Goal: Information Seeking & Learning: Learn about a topic

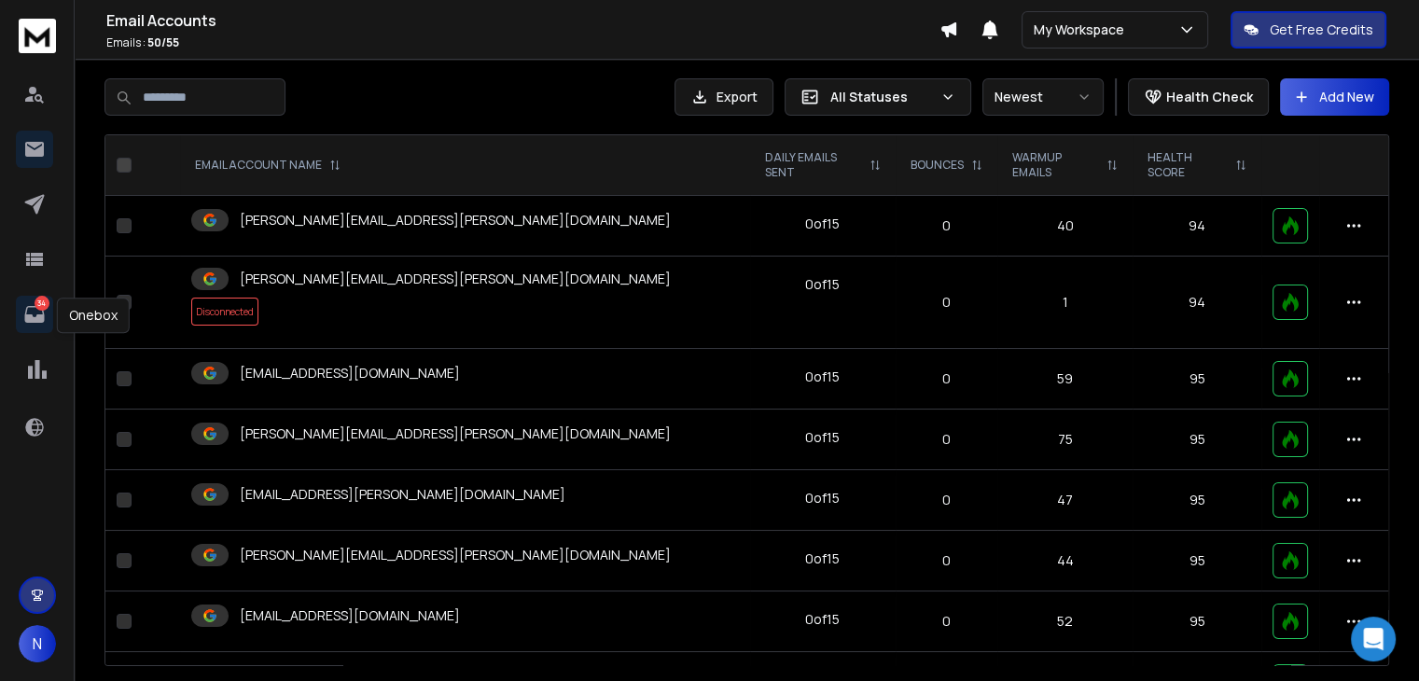
click at [29, 314] on icon at bounding box center [34, 314] width 22 height 22
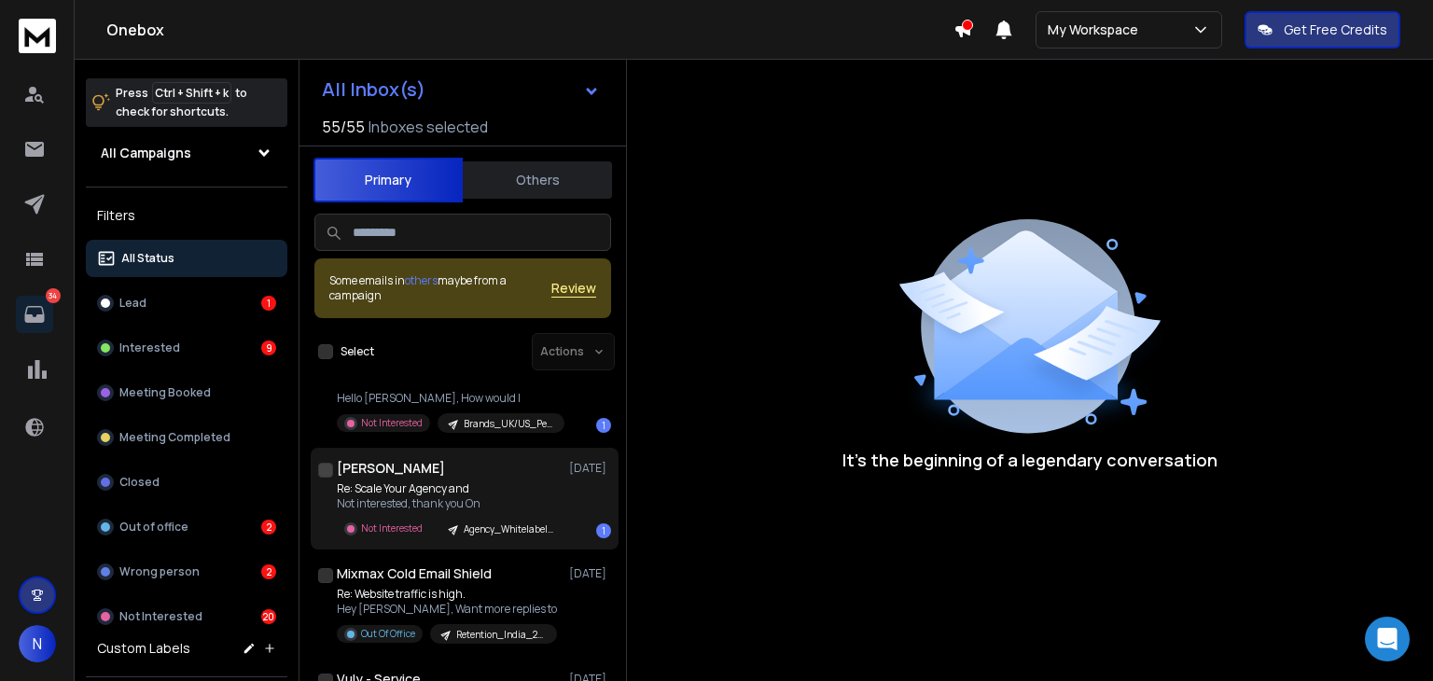
scroll to position [263, 0]
click at [489, 495] on p "Not interested, thank you On" at bounding box center [449, 502] width 224 height 15
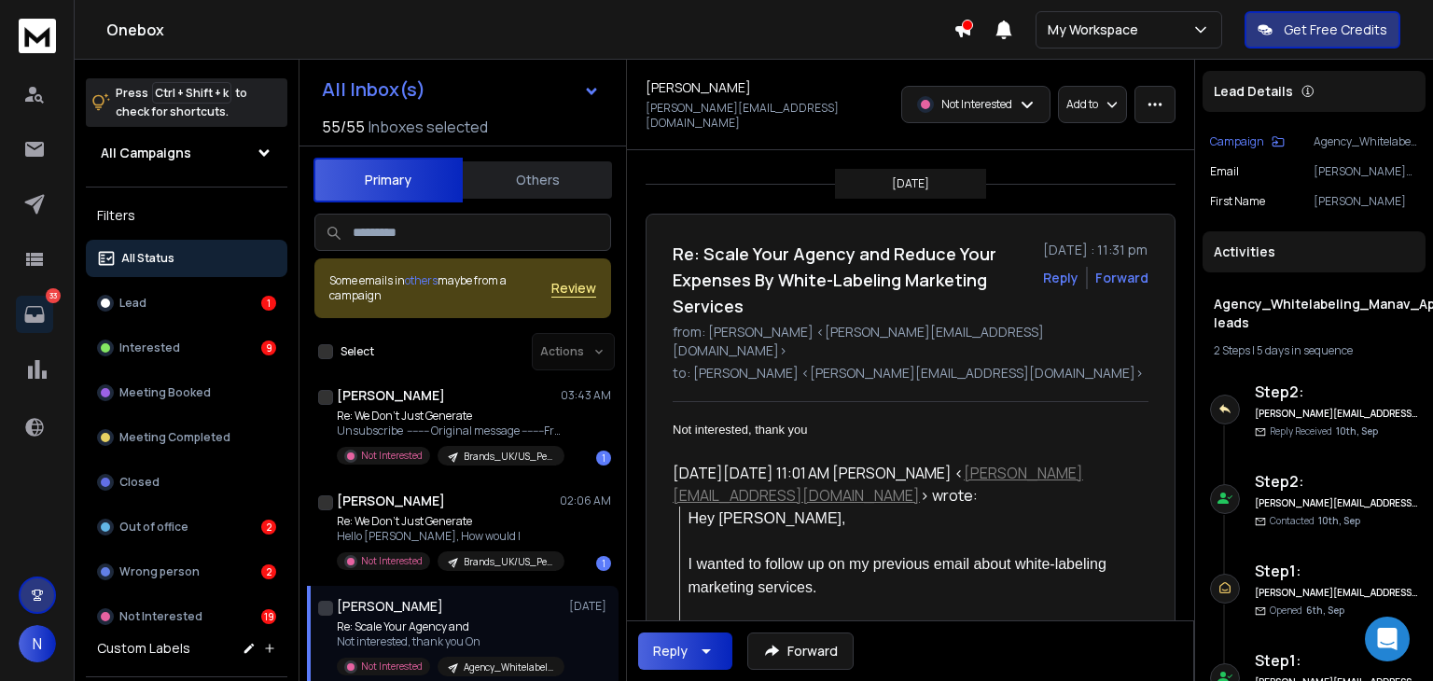
scroll to position [119, 0]
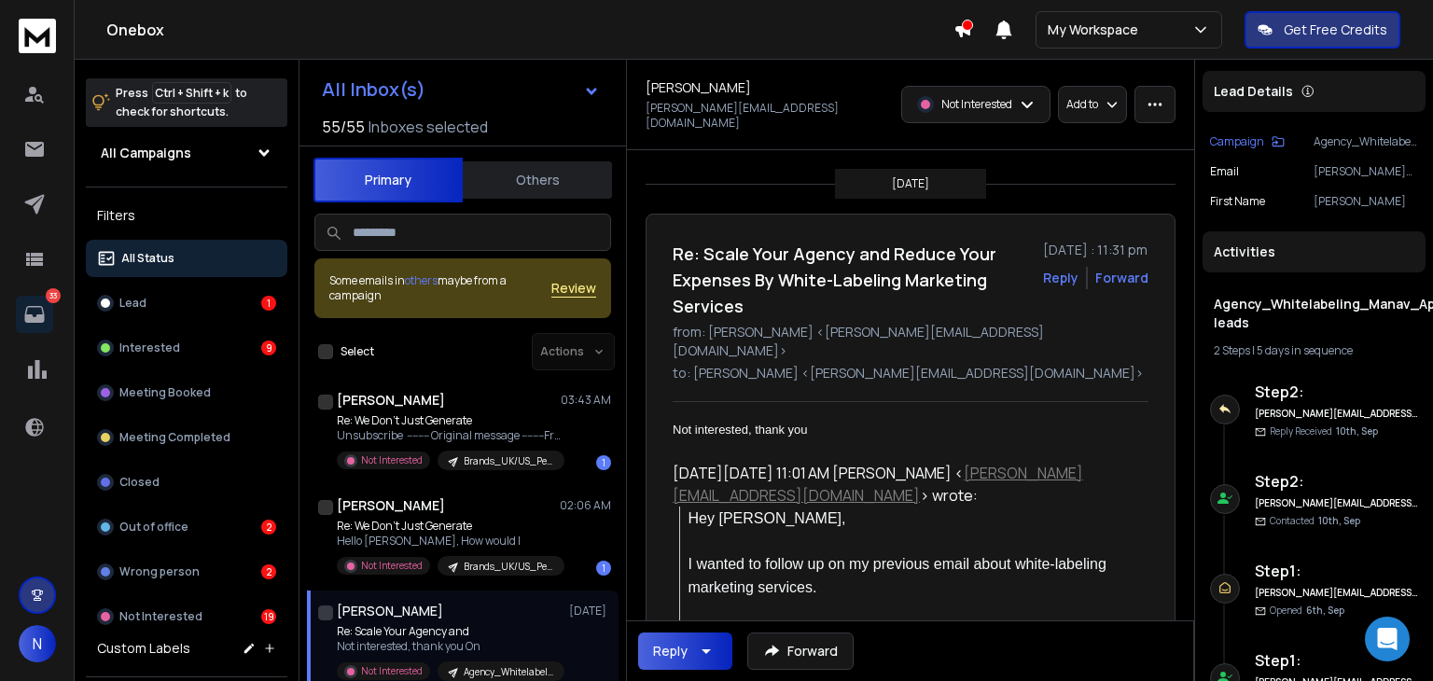
click at [455, 514] on div "[PERSON_NAME] 02:06 AM" at bounding box center [474, 505] width 274 height 19
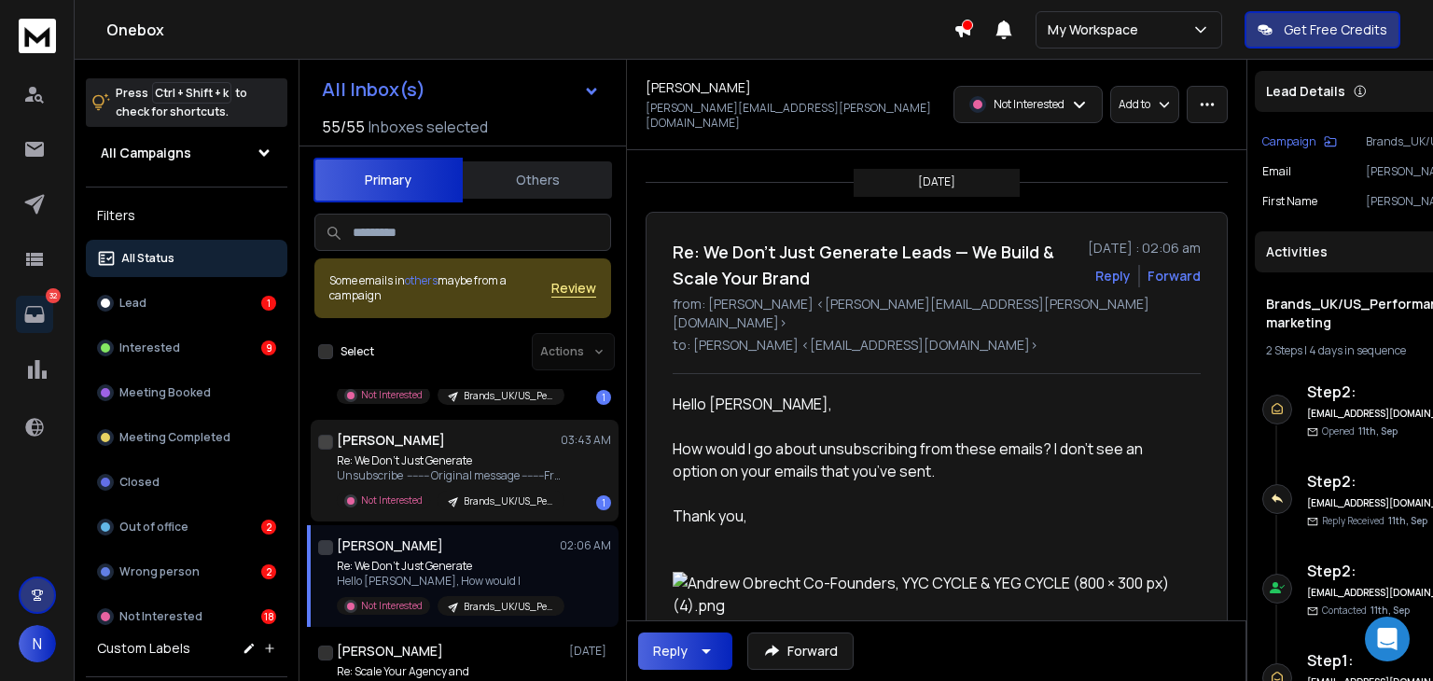
scroll to position [77, 0]
click at [443, 479] on p "Unsubscribe -------- Original message --------From:" at bounding box center [449, 476] width 224 height 15
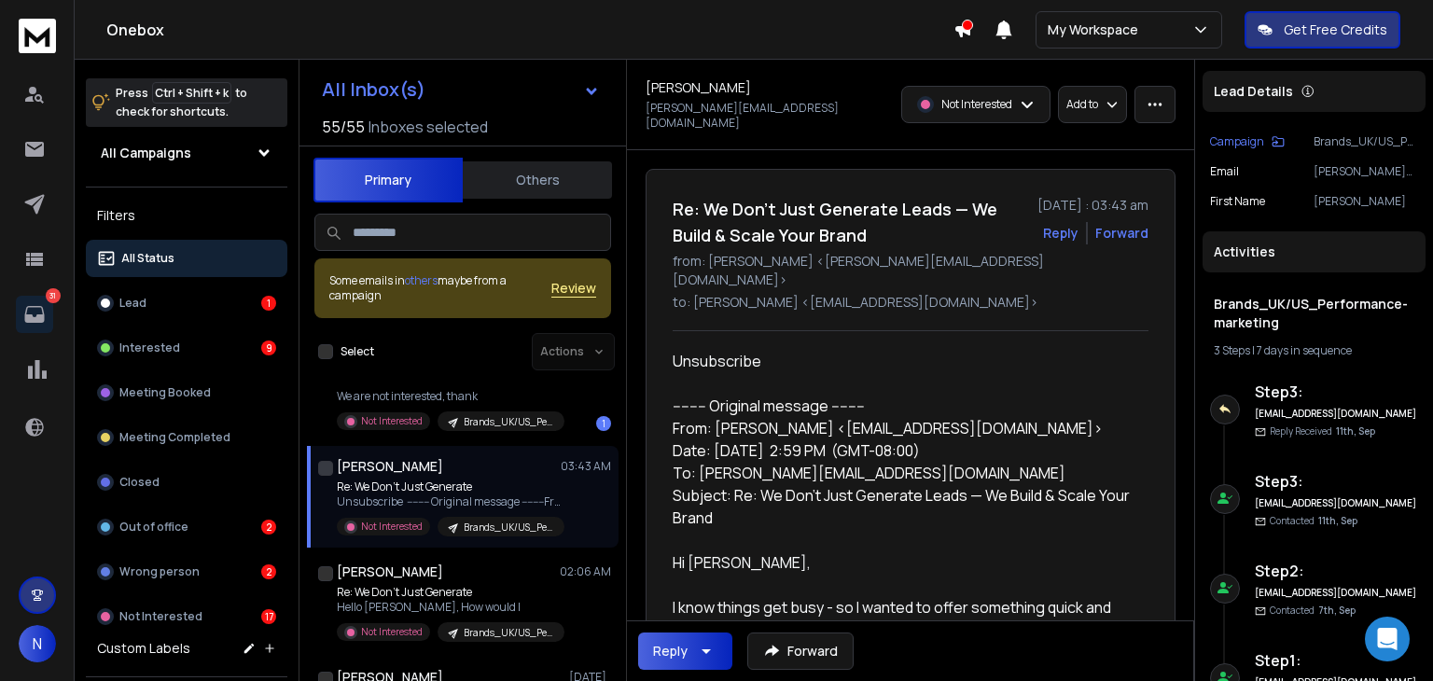
scroll to position [0, 0]
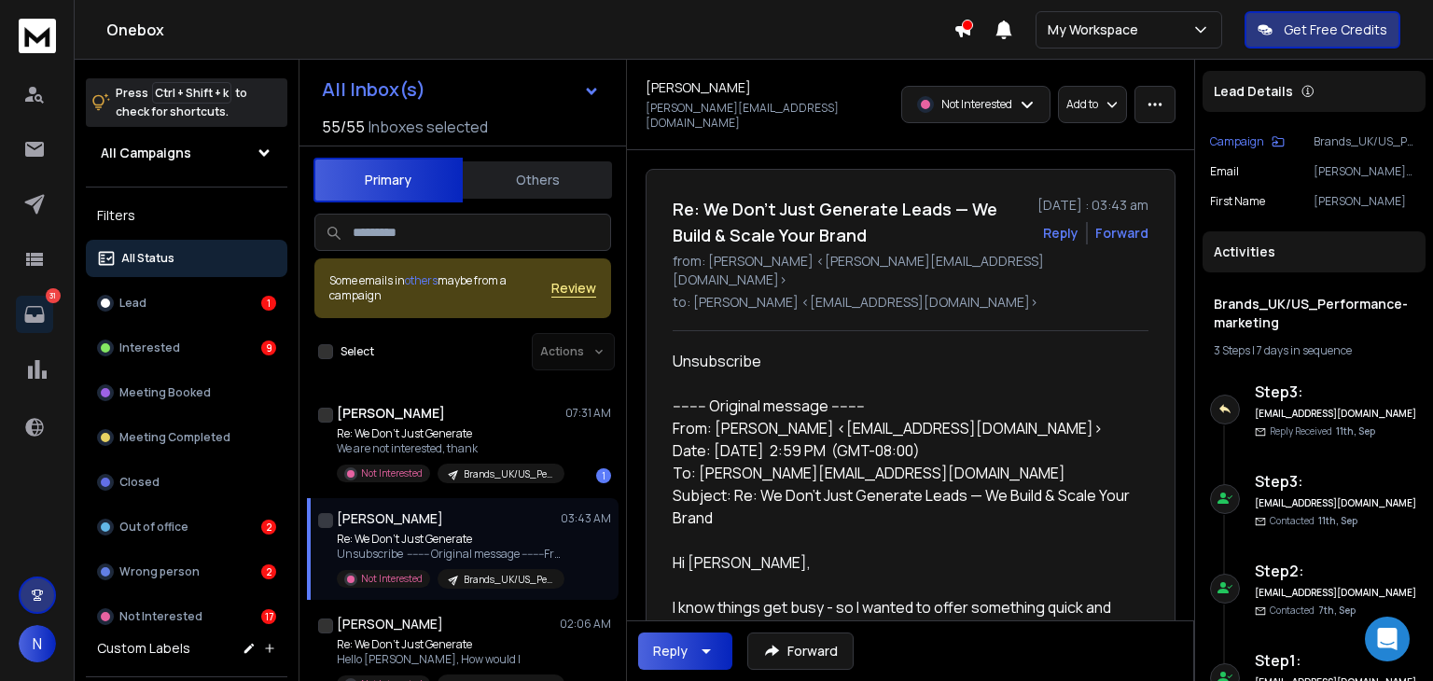
click at [426, 432] on p "Re: We Don’t Just Generate" at bounding box center [449, 433] width 224 height 15
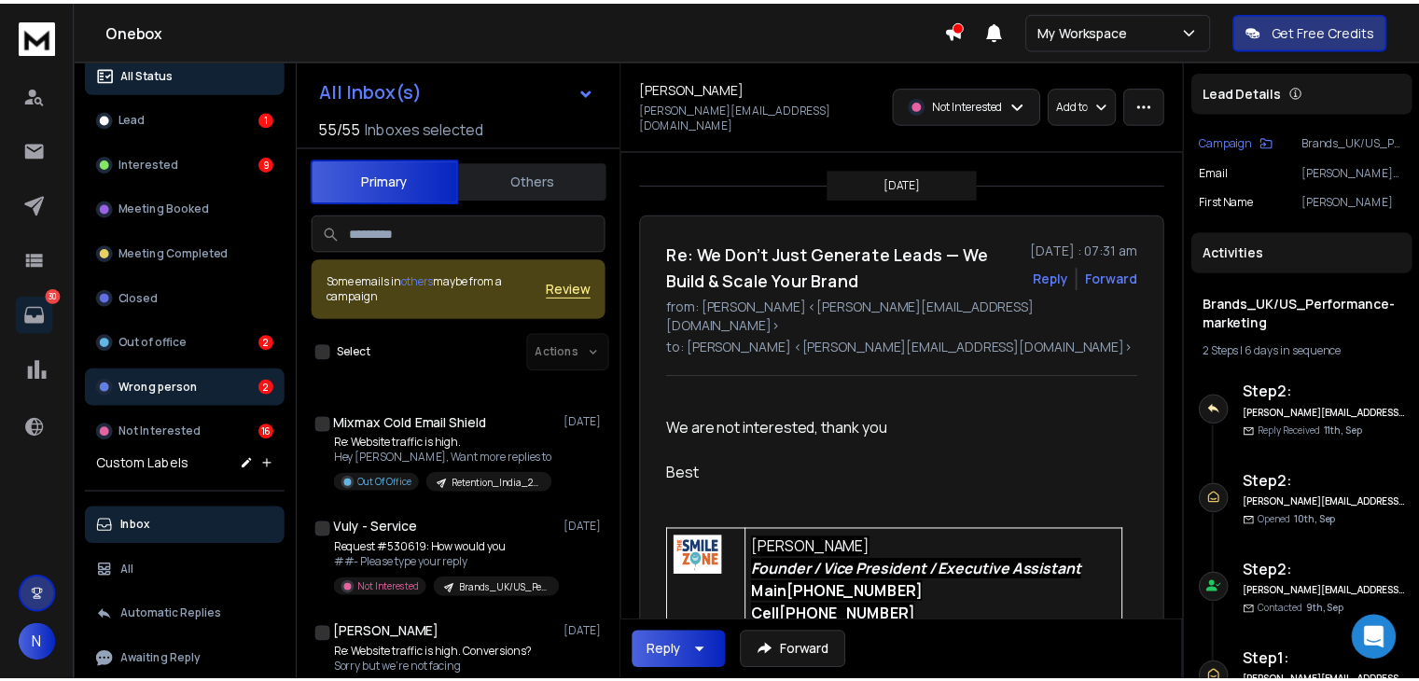
scroll to position [186, 0]
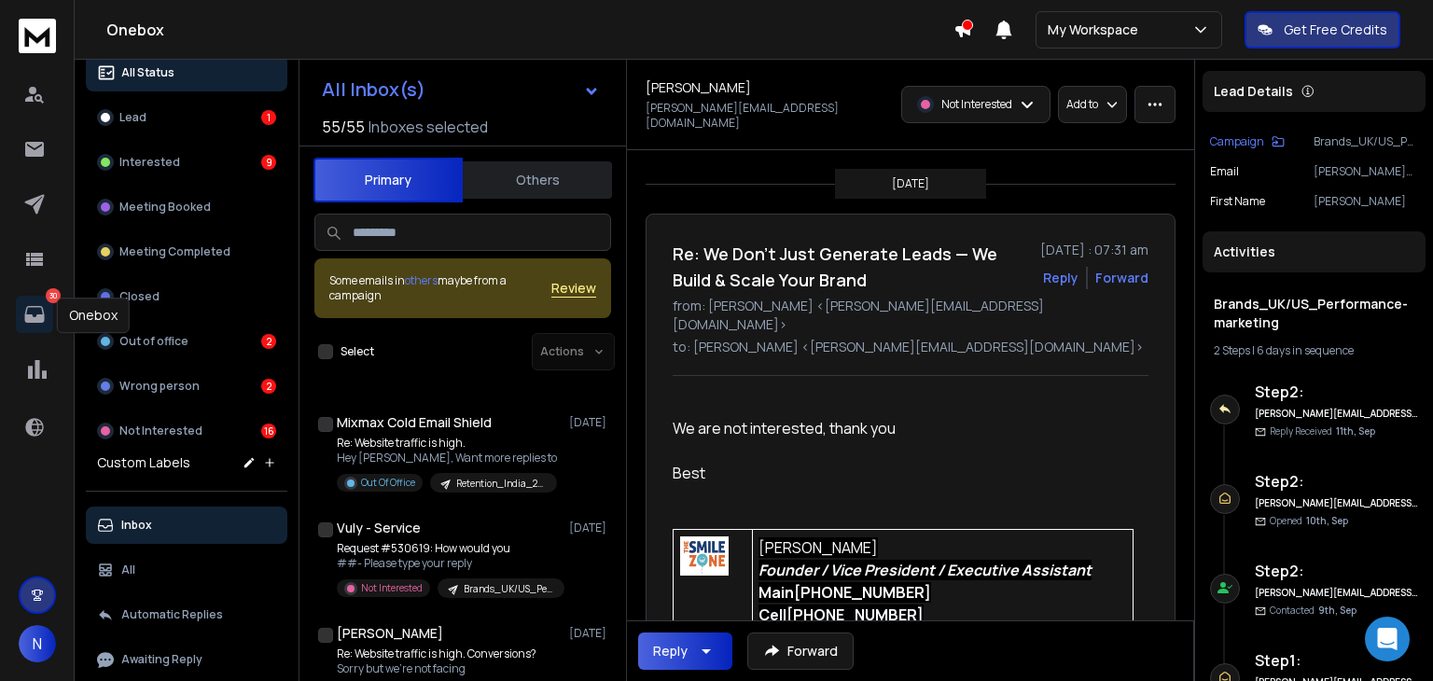
click at [26, 314] on icon at bounding box center [34, 314] width 20 height 17
click at [28, 221] on link at bounding box center [34, 204] width 37 height 37
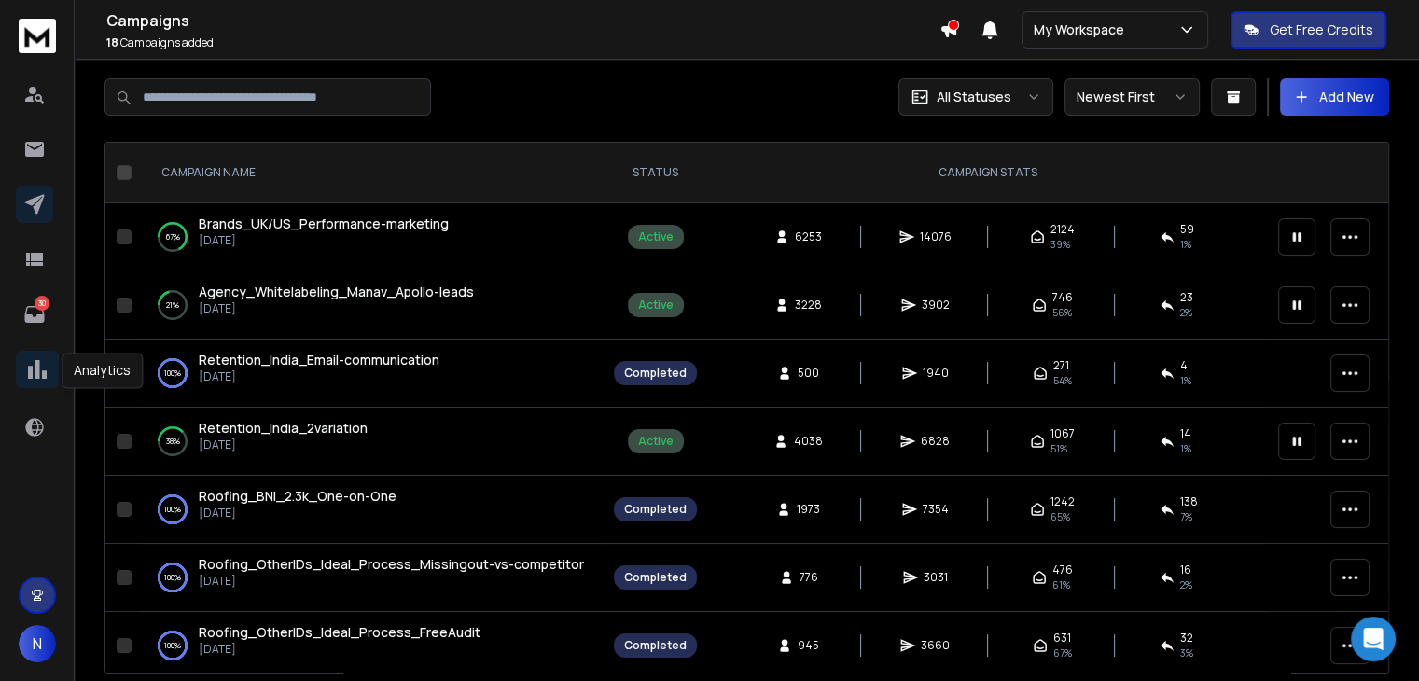
click at [33, 381] on icon at bounding box center [37, 370] width 28 height 28
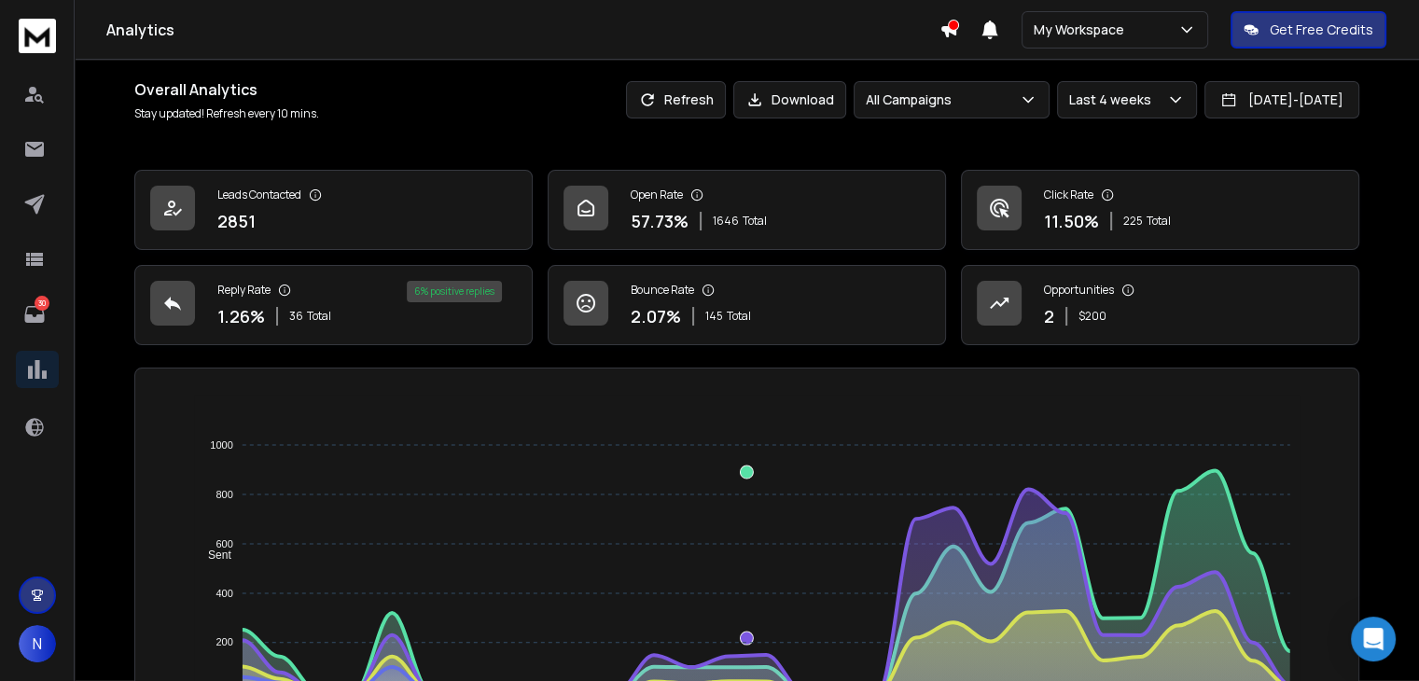
click at [1147, 157] on div "Overall Analytics Stay updated! Refresh every 10 mins. Refresh Download All Cam…" at bounding box center [746, 668] width 1225 height 1181
click at [1080, 97] on p "Last 4 weeks" at bounding box center [1114, 100] width 90 height 19
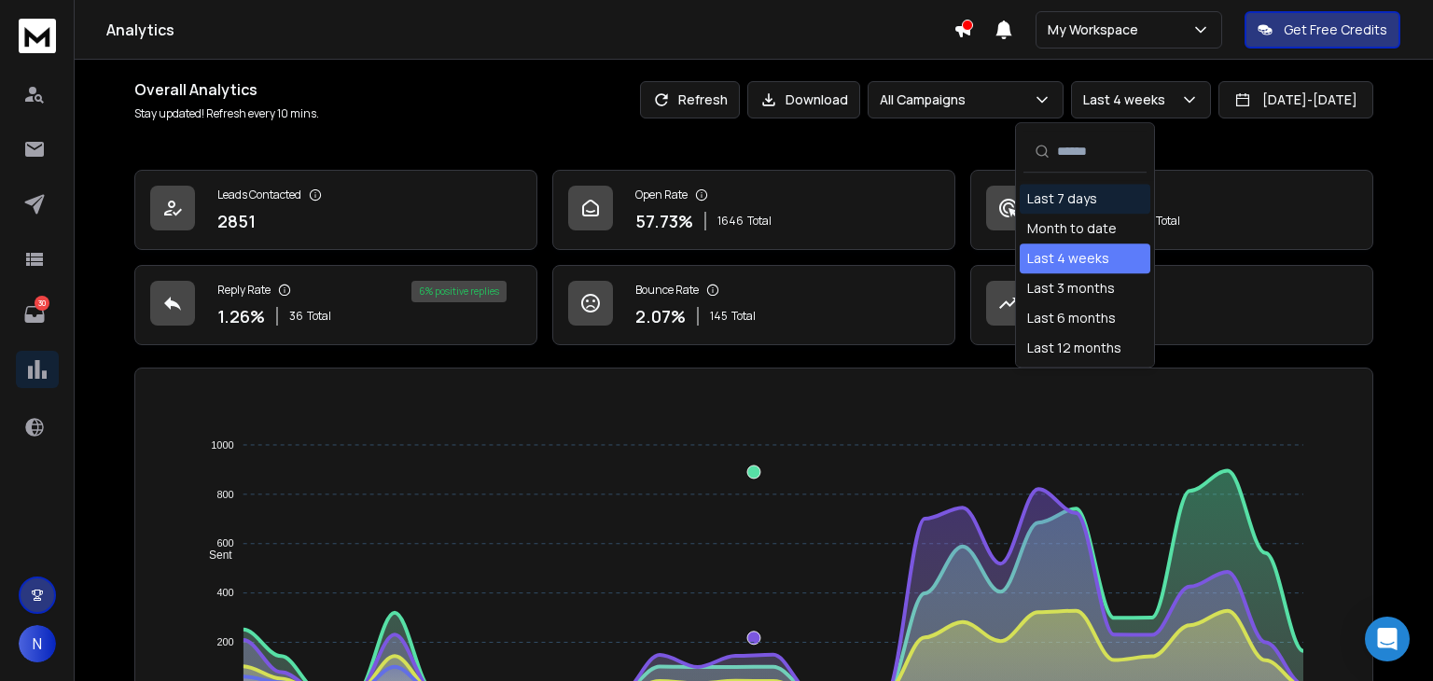
click at [1086, 206] on div "Last 7 days" at bounding box center [1062, 198] width 70 height 19
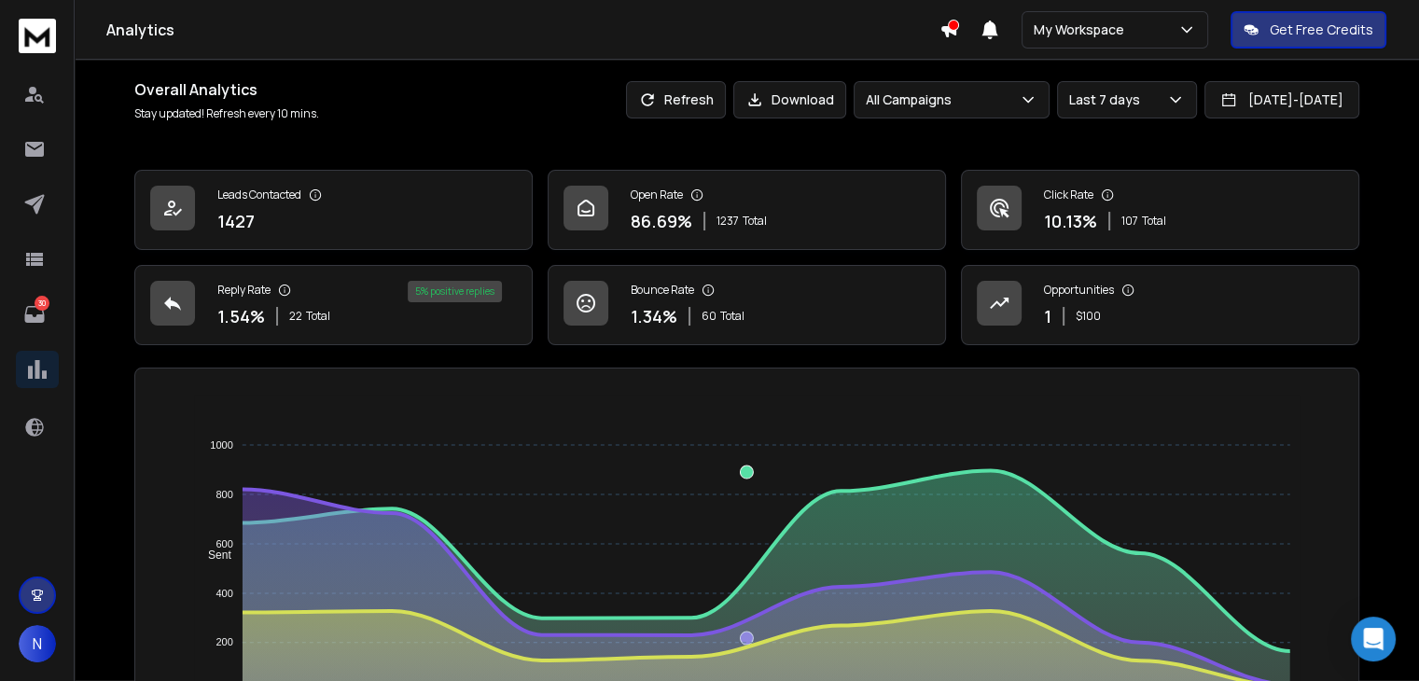
click at [1142, 210] on div "10.13 % 107 Total" at bounding box center [1105, 221] width 122 height 26
click at [1104, 197] on icon at bounding box center [1107, 194] width 11 height 11
click at [745, 152] on div "Overall Analytics Stay updated! Refresh every 10 mins. Refresh Download All Cam…" at bounding box center [746, 668] width 1225 height 1181
click at [1057, 139] on div "Overall Analytics Stay updated! Refresh every 10 mins. Refresh Download All Cam…" at bounding box center [746, 668] width 1225 height 1181
click at [677, 32] on h1 "Analytics" at bounding box center [522, 30] width 833 height 22
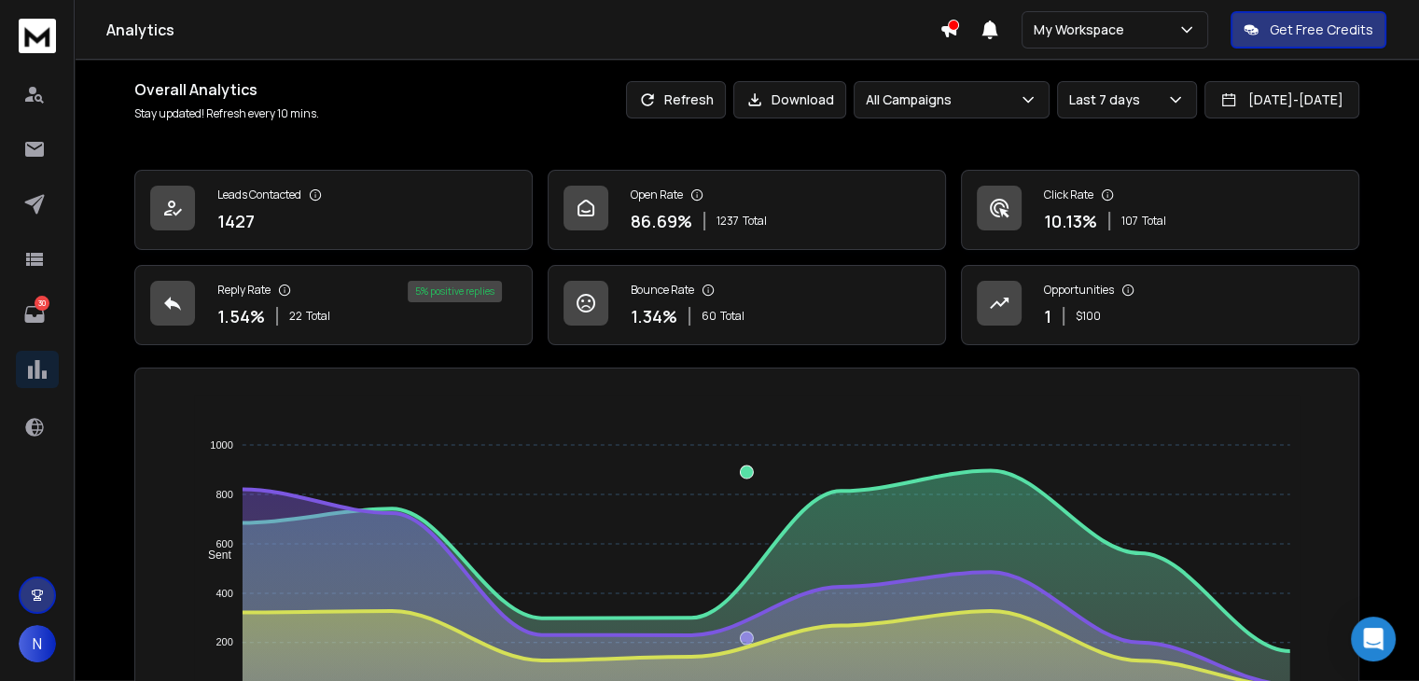
click at [677, 32] on h1 "Analytics" at bounding box center [522, 30] width 833 height 22
click at [426, 120] on div "Overall Analytics Stay updated! Refresh every 10 mins. Refresh Download All Cam…" at bounding box center [746, 99] width 1225 height 43
click at [471, 131] on div "Overall Analytics Stay updated! Refresh every 10 mins. Refresh Download All Cam…" at bounding box center [746, 105] width 1225 height 54
click at [138, 307] on link "Reply Rate 1.54 % 22 Total 5 % positive replies" at bounding box center [333, 305] width 398 height 80
click at [35, 199] on icon at bounding box center [34, 204] width 20 height 20
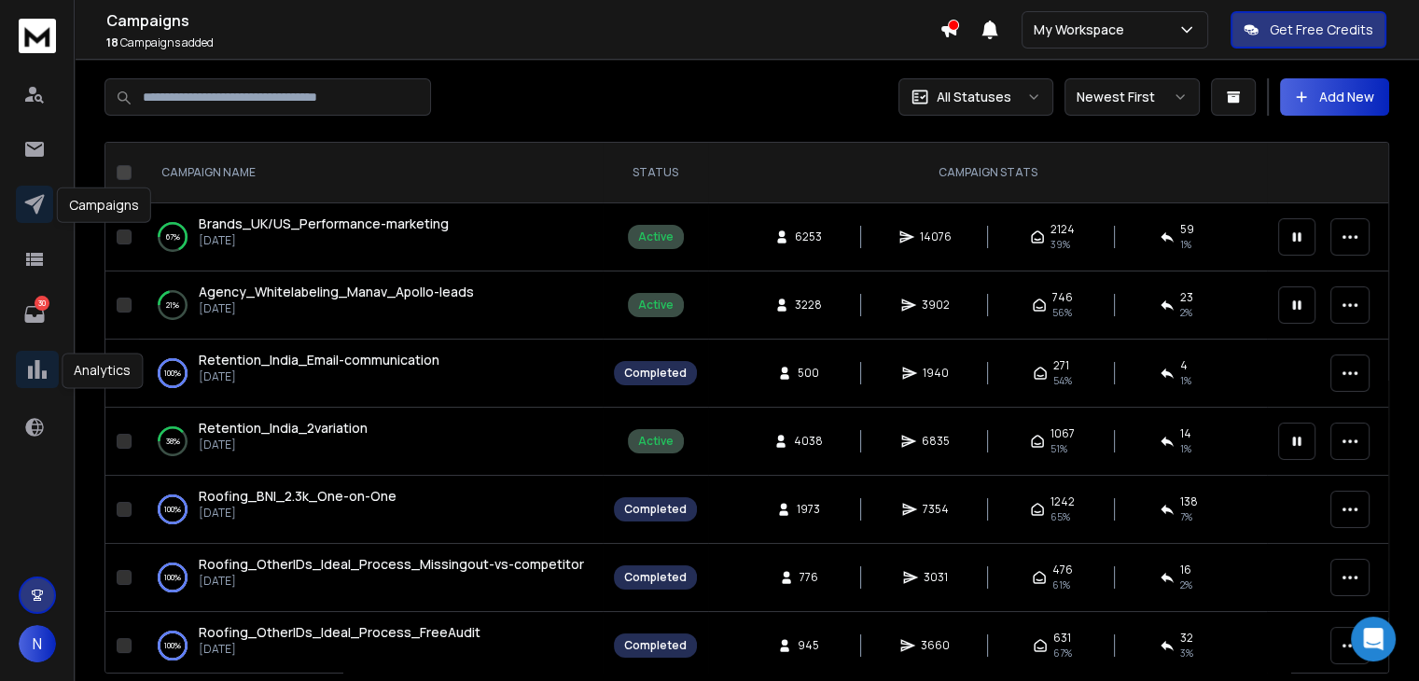
click at [37, 358] on icon at bounding box center [37, 370] width 28 height 28
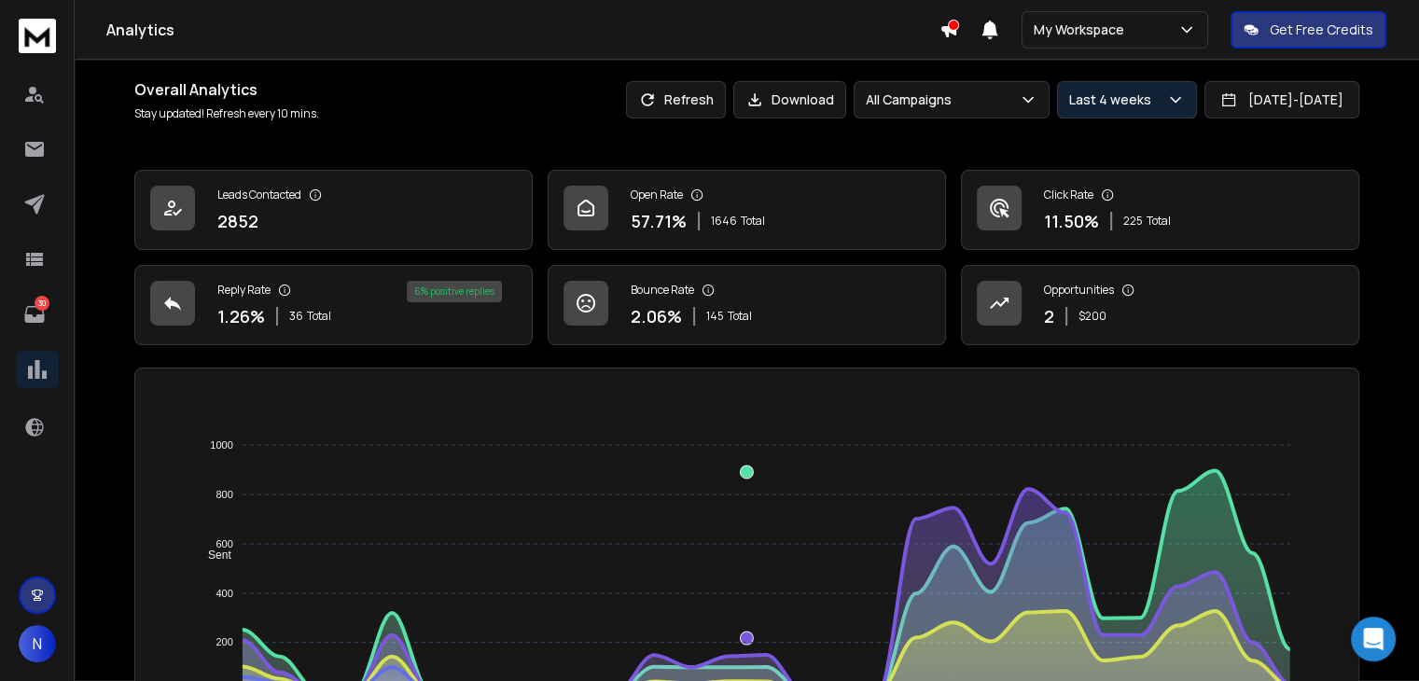
click at [1069, 99] on p "Last 4 weeks" at bounding box center [1114, 100] width 90 height 19
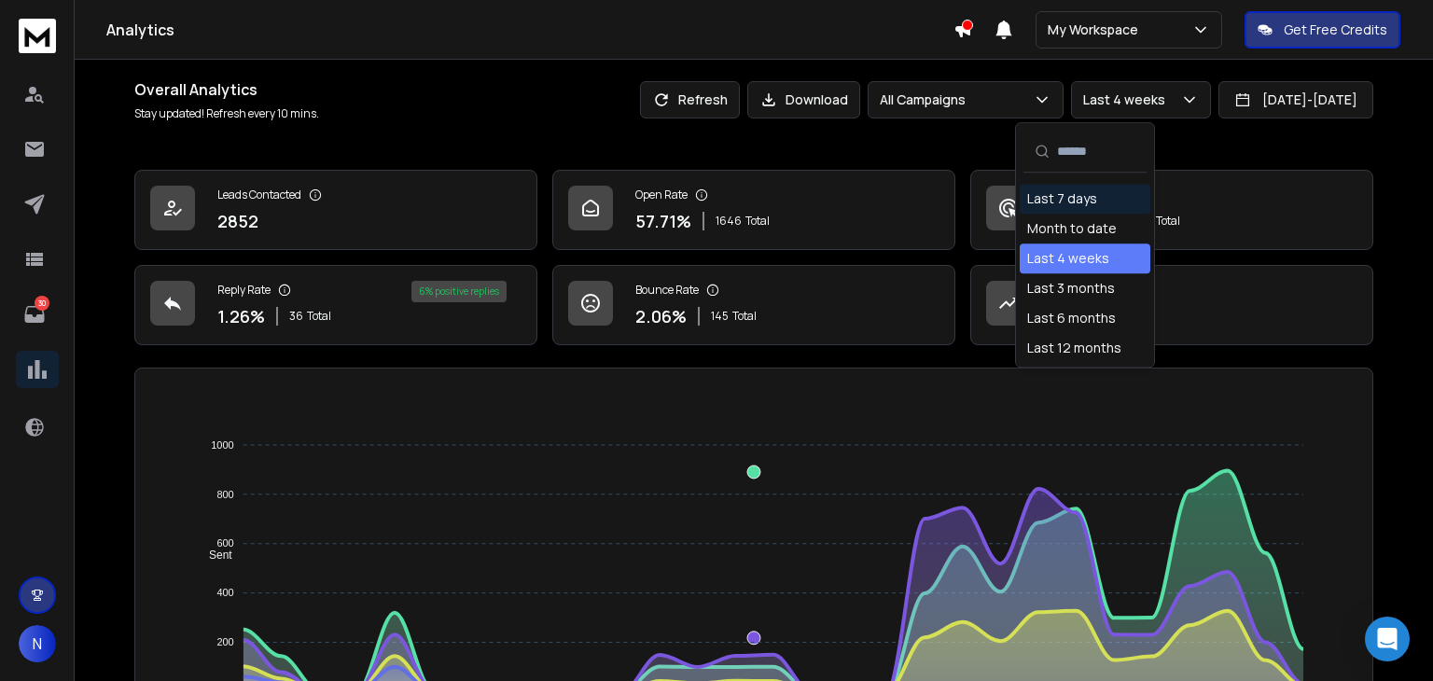
click at [1067, 201] on div "Last 7 days" at bounding box center [1062, 198] width 70 height 19
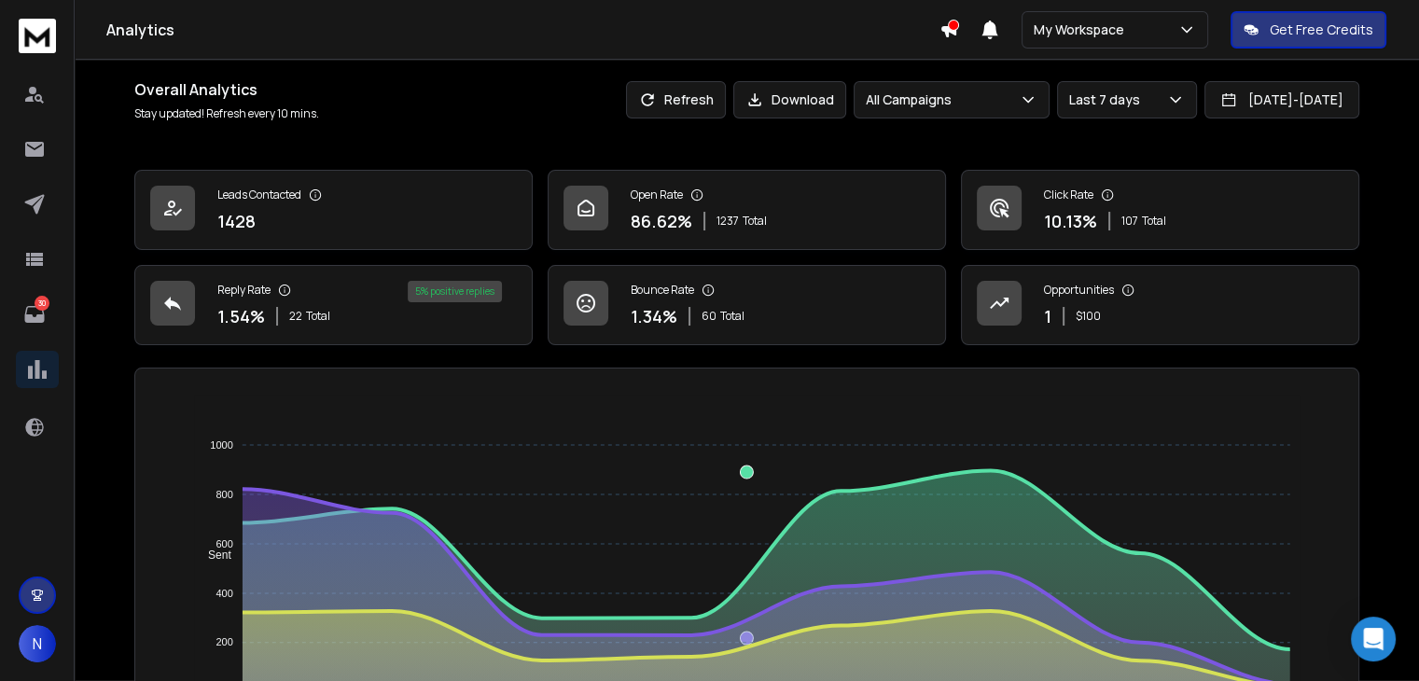
click at [1067, 201] on p "Click Rate" at bounding box center [1068, 195] width 49 height 15
click at [28, 315] on icon at bounding box center [34, 314] width 20 height 17
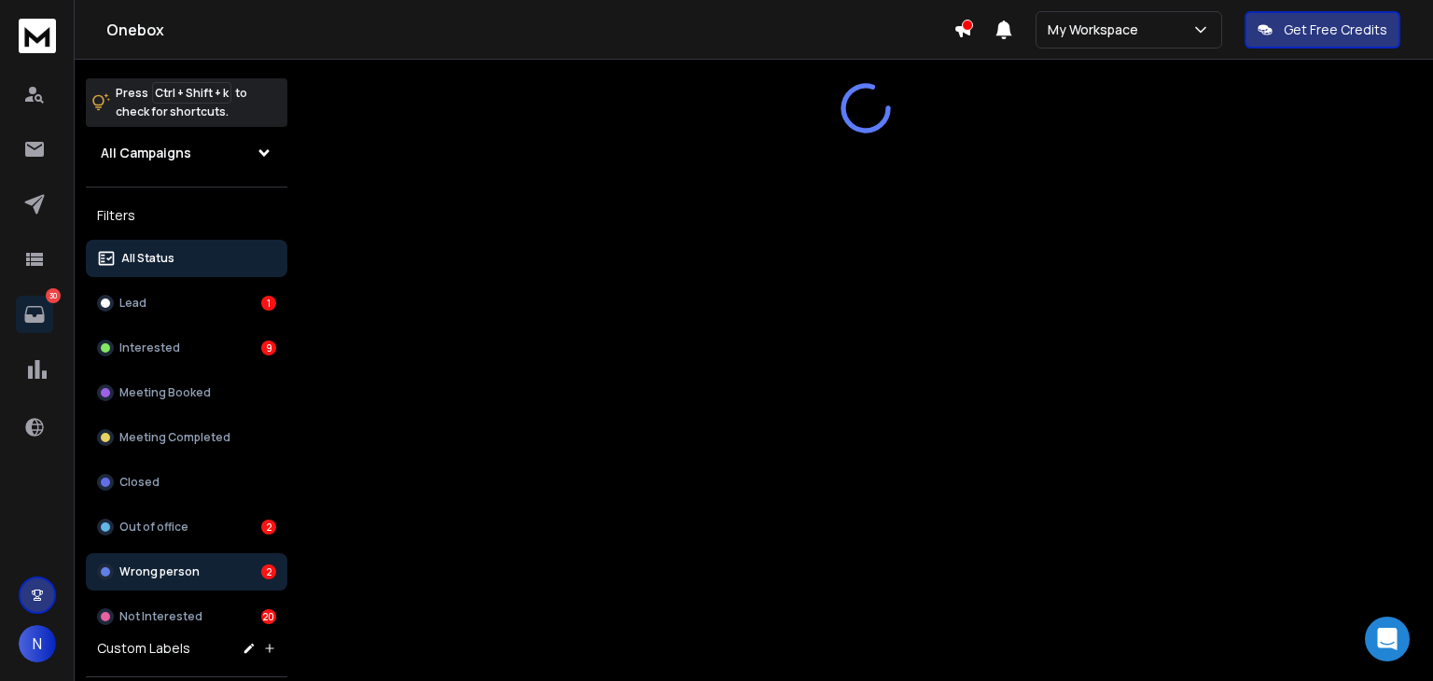
drag, startPoint x: 112, startPoint y: 583, endPoint x: 147, endPoint y: 576, distance: 36.2
click at [97, 581] on button "Wrong person 2" at bounding box center [187, 571] width 202 height 37
